Goal: Communication & Community: Answer question/provide support

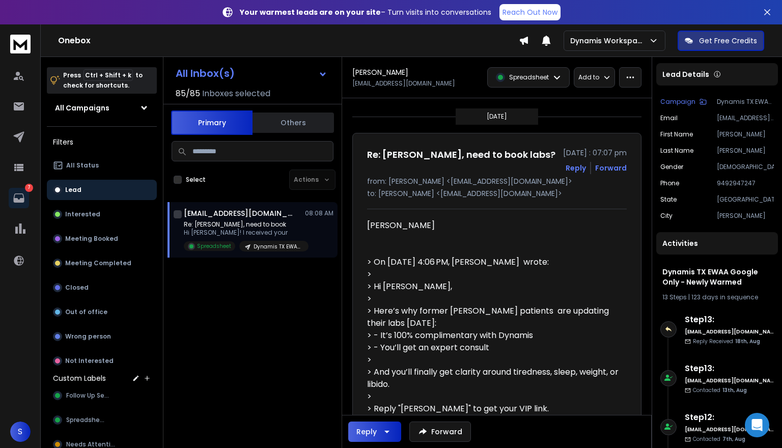
click at [92, 195] on button "Lead" at bounding box center [102, 190] width 110 height 20
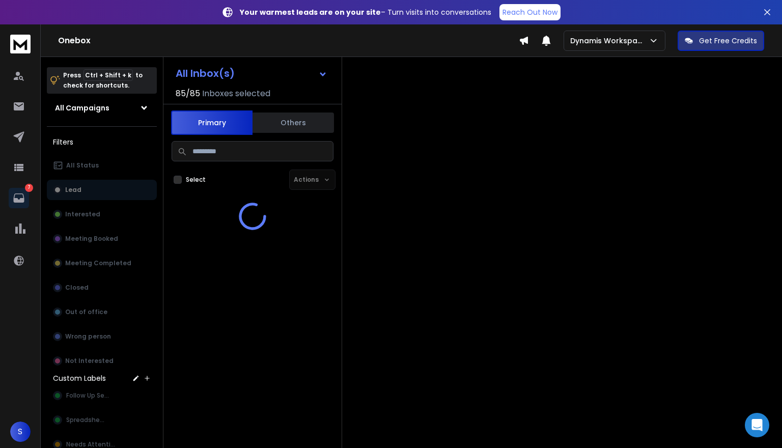
click at [98, 161] on div "All Status Lead Interested Meeting Booked Meeting Completed Closed Out of offic…" at bounding box center [102, 263] width 110 height 216
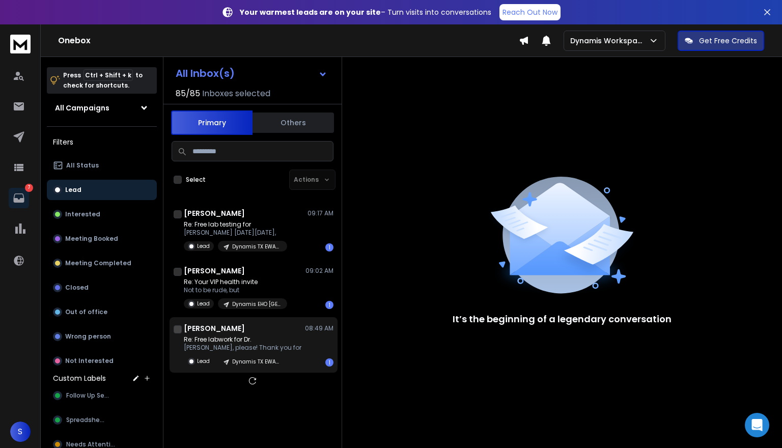
click at [238, 343] on p "[PERSON_NAME], please! Thank you for" at bounding box center [243, 347] width 118 height 8
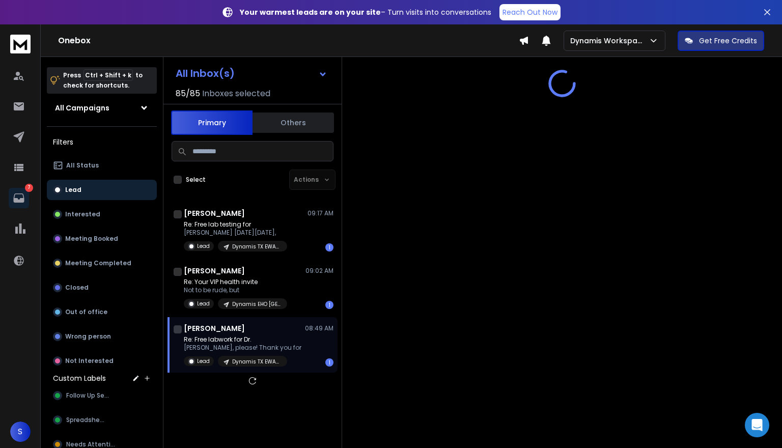
click at [250, 339] on p "Re: Free labwork for Dr." at bounding box center [243, 339] width 118 height 8
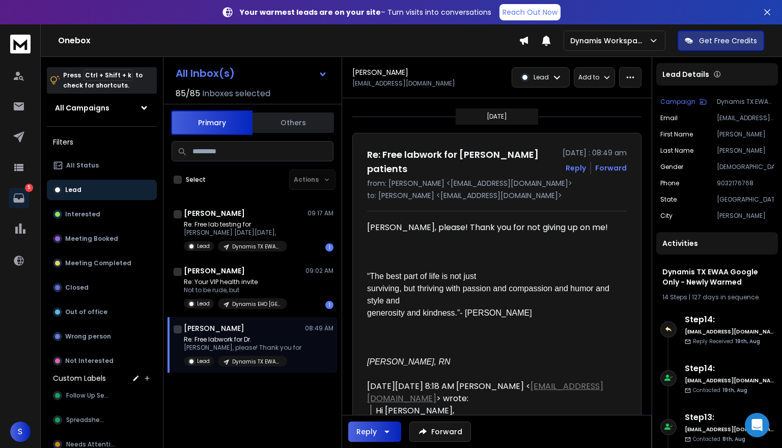
click at [574, 169] on button "Reply" at bounding box center [575, 168] width 20 height 10
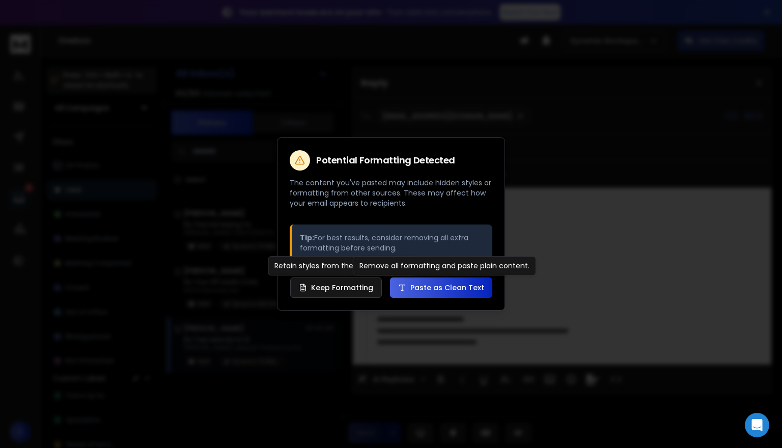
click at [429, 289] on button "Paste as Clean Text" at bounding box center [441, 287] width 102 height 20
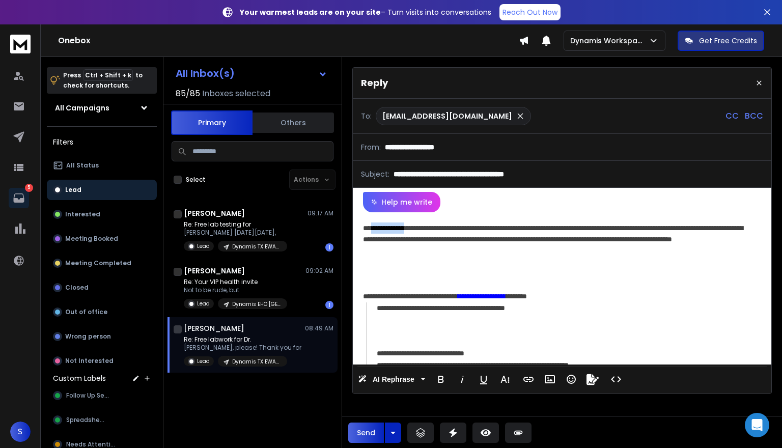
drag, startPoint x: 412, startPoint y: 228, endPoint x: 370, endPoint y: 228, distance: 41.2
click at [370, 228] on div "**********" at bounding box center [557, 239] width 388 height 34
click at [361, 429] on button "Send" at bounding box center [366, 432] width 36 height 20
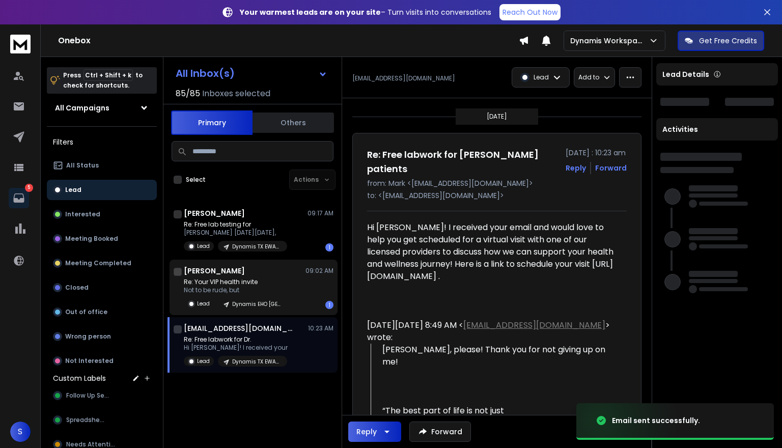
click at [230, 274] on h1 "[PERSON_NAME]" at bounding box center [214, 271] width 61 height 10
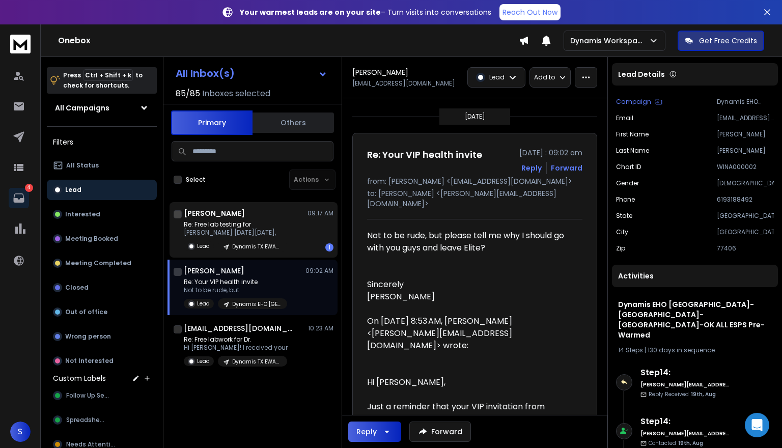
click at [227, 229] on p "[PERSON_NAME] [DATE][DATE]," at bounding box center [235, 232] width 103 height 8
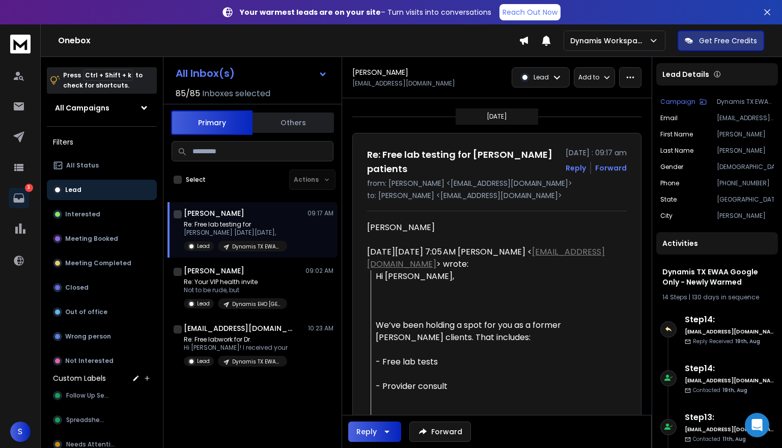
click at [725, 152] on p "[PERSON_NAME]" at bounding box center [744, 151] width 57 height 8
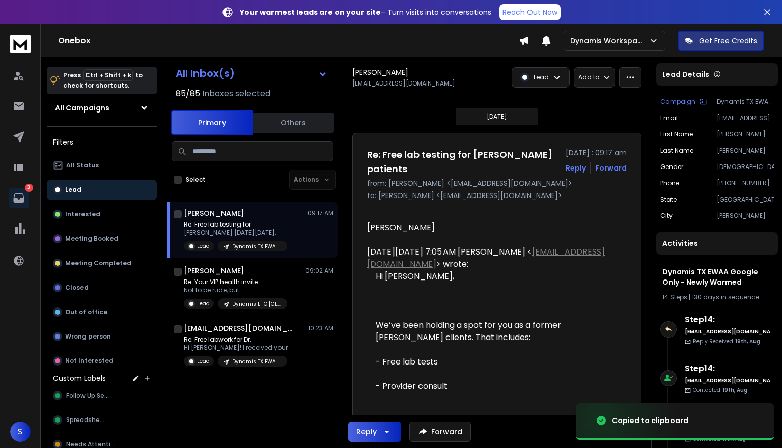
click at [577, 170] on button "Reply" at bounding box center [575, 168] width 20 height 10
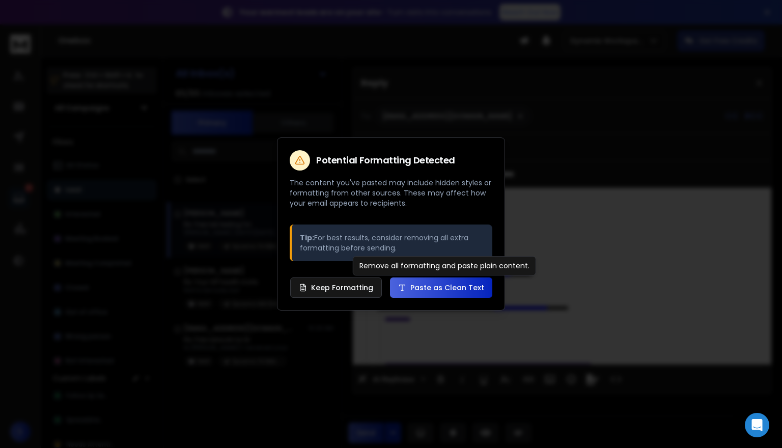
click at [444, 287] on button "Paste as Clean Text" at bounding box center [441, 287] width 102 height 20
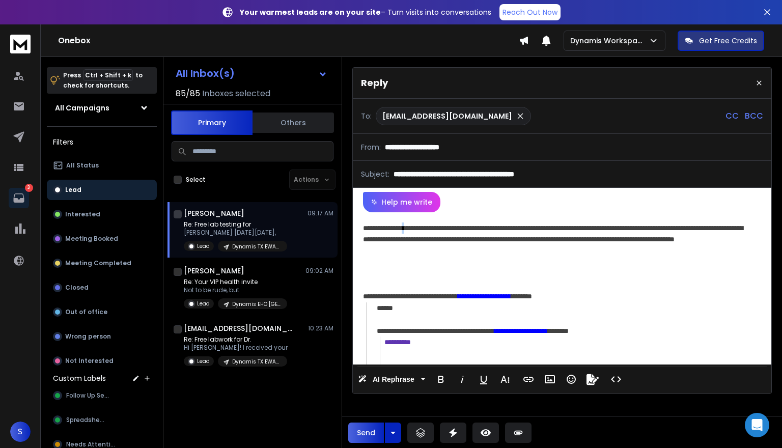
click at [410, 226] on div "**********" at bounding box center [557, 239] width 388 height 34
drag, startPoint x: 411, startPoint y: 226, endPoint x: 369, endPoint y: 220, distance: 42.2
click at [369, 220] on div "**********" at bounding box center [561, 288] width 416 height 152
click at [477, 251] on div "**********" at bounding box center [557, 239] width 388 height 34
click at [360, 431] on button "Send" at bounding box center [366, 432] width 36 height 20
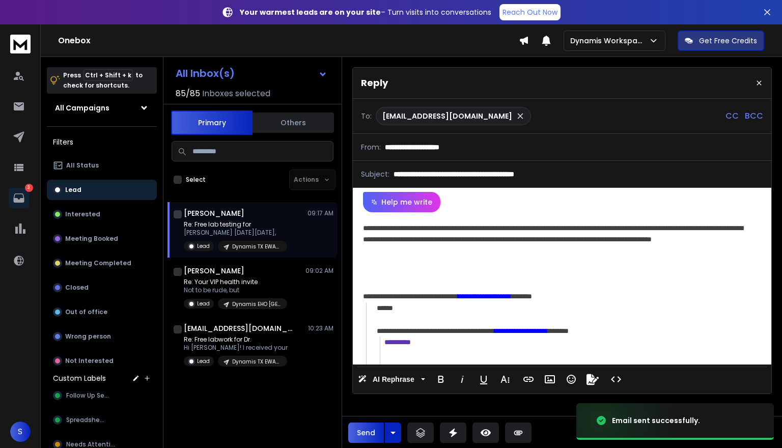
click at [233, 224] on p "Re: Free lab testing for" at bounding box center [235, 224] width 103 height 8
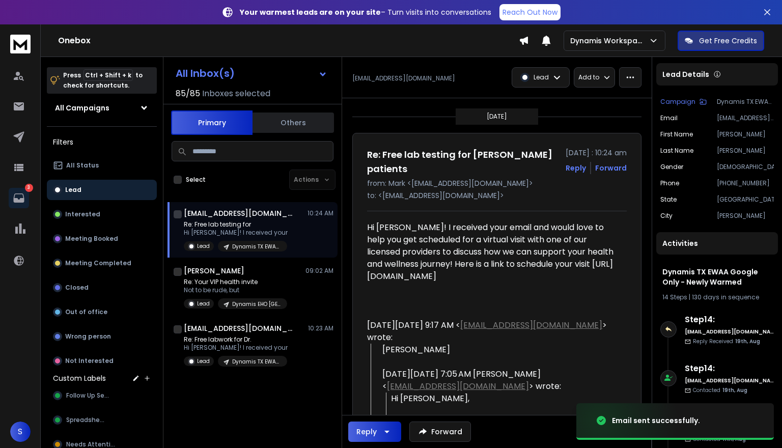
click at [627, 77] on icon "button" at bounding box center [630, 77] width 8 height 2
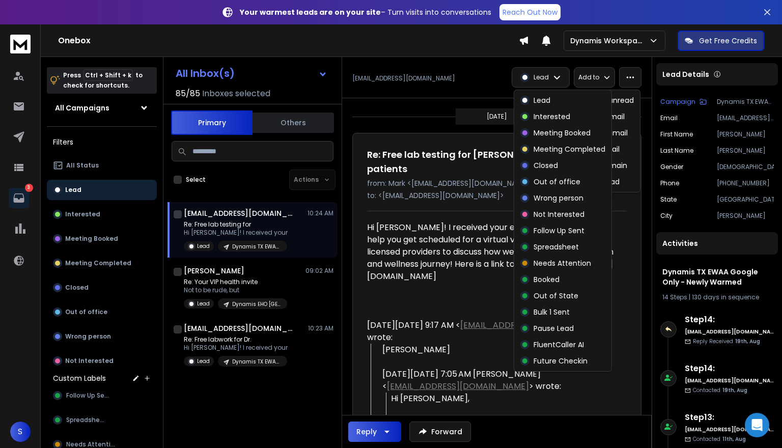
click at [527, 74] on div at bounding box center [524, 77] width 9 height 9
click at [568, 250] on p "Spreadsheet" at bounding box center [555, 247] width 45 height 10
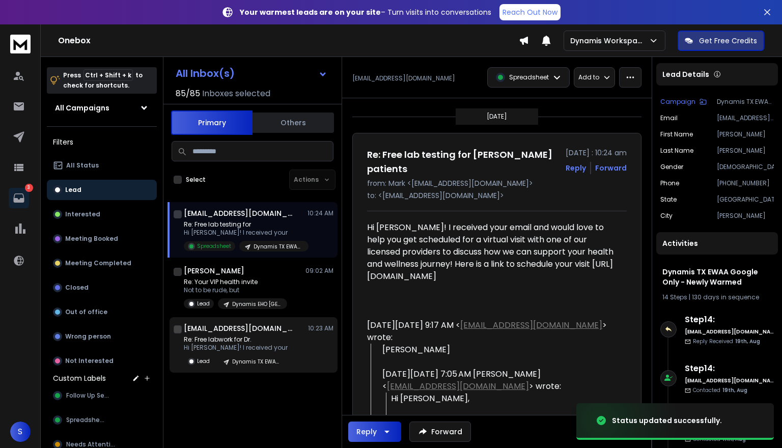
click at [245, 334] on div "[EMAIL_ADDRESS][DOMAIN_NAME] 10:23 AM Re: Free labwork for Dr. Hi [PERSON_NAME]…" at bounding box center [259, 344] width 150 height 43
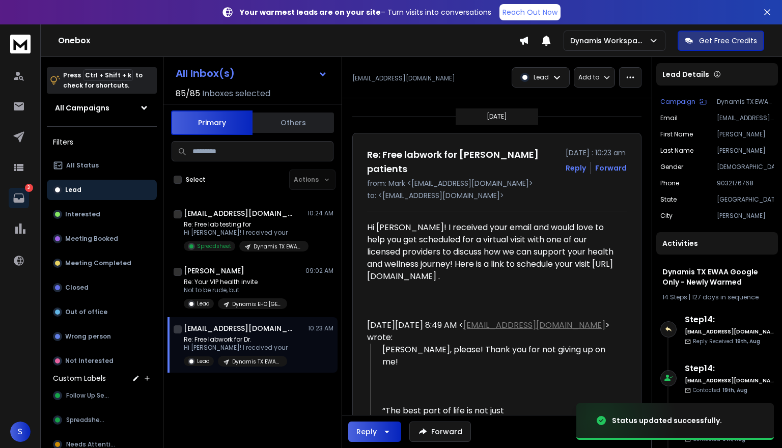
click at [553, 78] on div "Lead" at bounding box center [540, 77] width 57 height 19
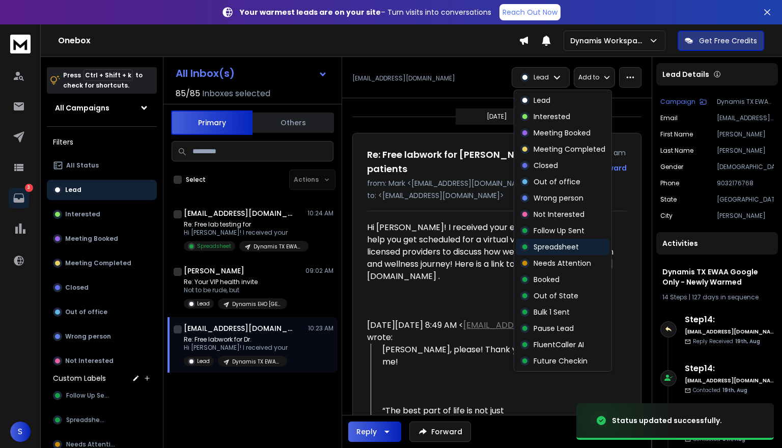
click at [580, 244] on div "Spreadsheet" at bounding box center [562, 247] width 93 height 16
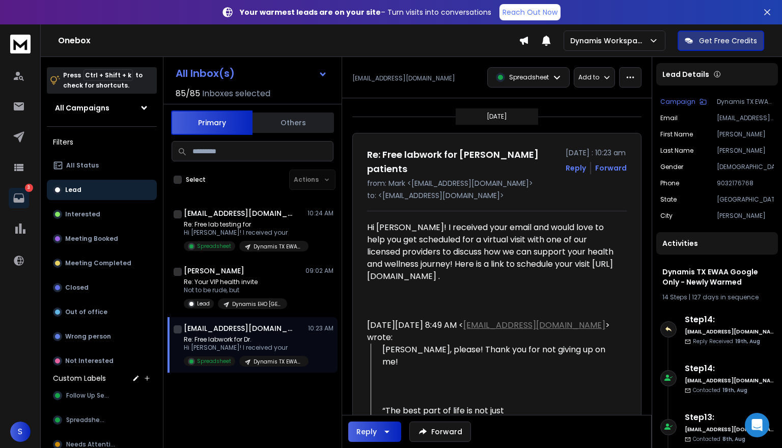
click at [728, 152] on p "[PERSON_NAME]" at bounding box center [744, 151] width 57 height 8
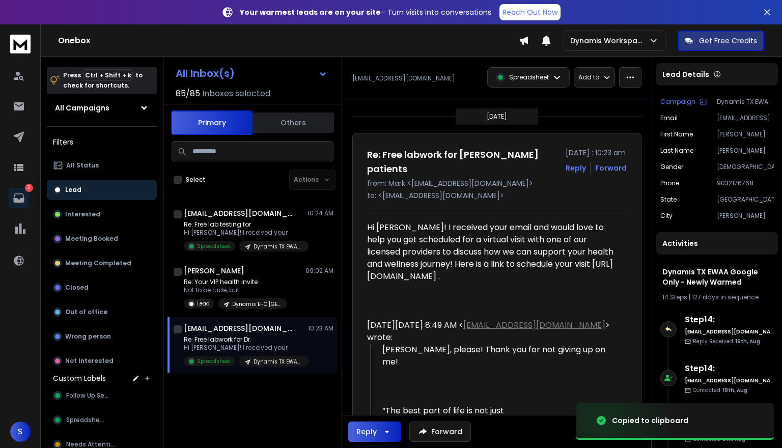
click at [724, 133] on p "[PERSON_NAME]" at bounding box center [744, 134] width 57 height 8
click at [742, 180] on p "9032176768" at bounding box center [744, 183] width 57 height 8
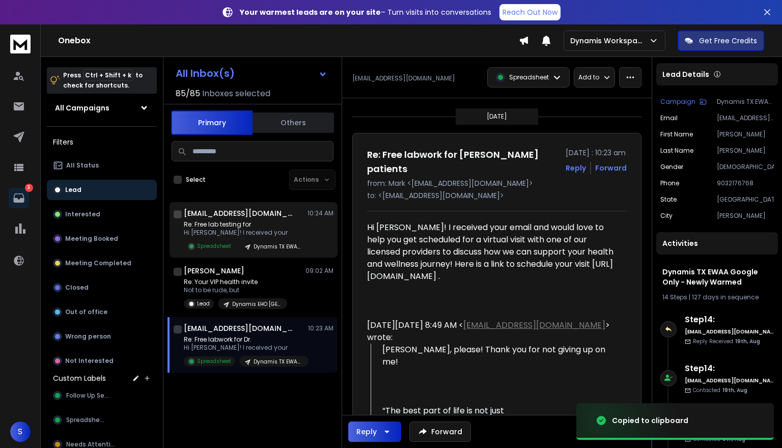
click at [220, 226] on p "Re: Free lab testing for" at bounding box center [245, 224] width 122 height 8
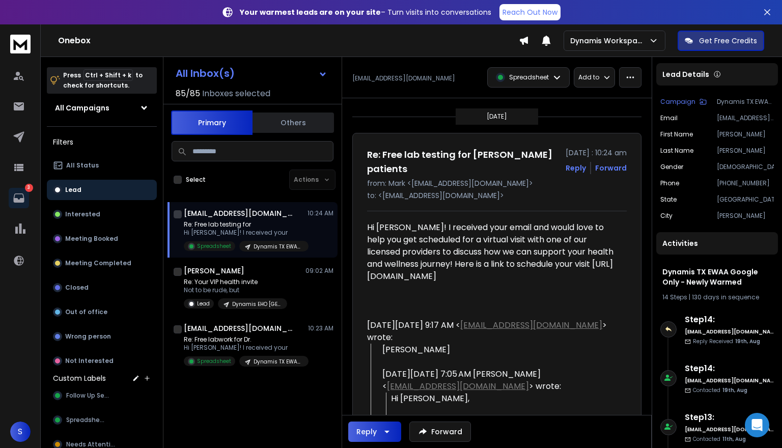
click at [725, 149] on p "[PERSON_NAME]" at bounding box center [744, 151] width 57 height 8
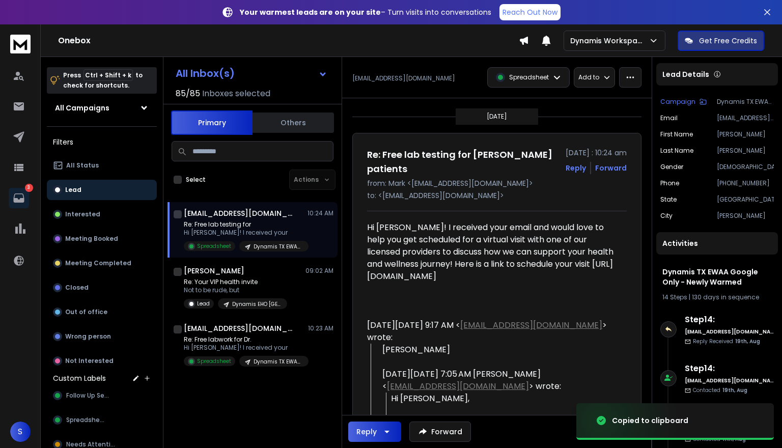
click at [733, 132] on p "[PERSON_NAME]" at bounding box center [744, 134] width 57 height 8
click at [735, 178] on div "Campaign Dynamis TX EWAA Google Only - Newly Warmed Email [EMAIL_ADDRESS][DOMAI…" at bounding box center [717, 158] width 122 height 147
click at [739, 185] on p "[PHONE_NUMBER]" at bounding box center [744, 183] width 57 height 8
